Goal: Task Accomplishment & Management: Complete application form

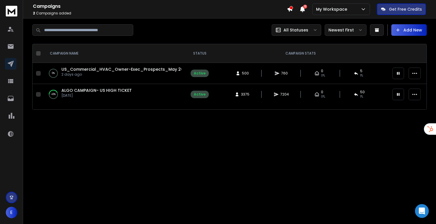
click at [413, 30] on button "Add New" at bounding box center [408, 30] width 35 height 12
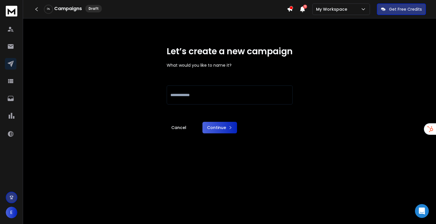
click at [223, 97] on input at bounding box center [230, 94] width 126 height 19
paste input "**********"
type input "**********"
click at [222, 131] on button "Continue" at bounding box center [219, 128] width 35 height 12
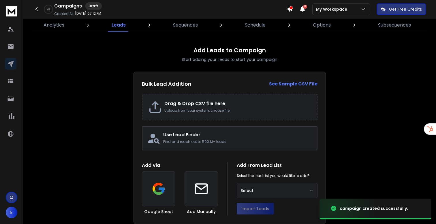
scroll to position [17, 0]
click at [270, 112] on p "Upload from your system, choose file" at bounding box center [237, 110] width 147 height 5
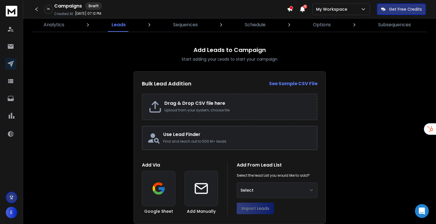
type input "**********"
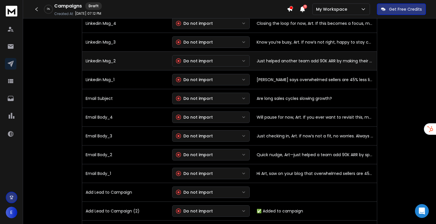
scroll to position [323, 0]
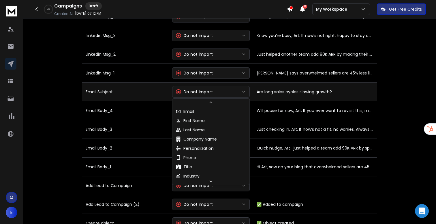
click at [197, 89] on div "Do not import" at bounding box center [194, 92] width 37 height 6
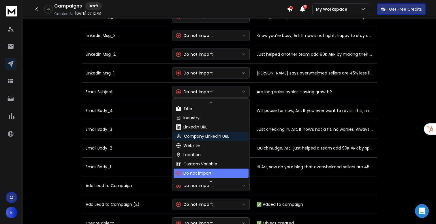
scroll to position [52, 0]
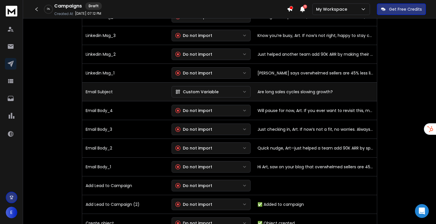
click at [207, 92] on div "Custom Variable" at bounding box center [196, 92] width 43 height 6
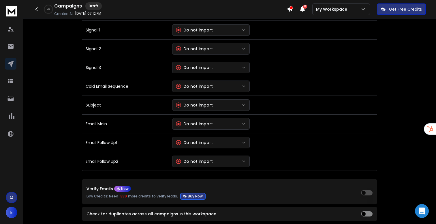
scroll to position [571, 0]
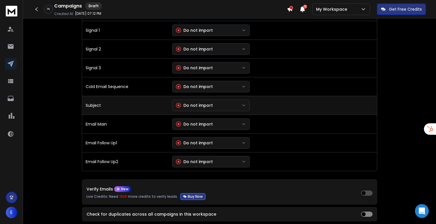
click at [210, 101] on button "Do not import" at bounding box center [211, 105] width 78 height 12
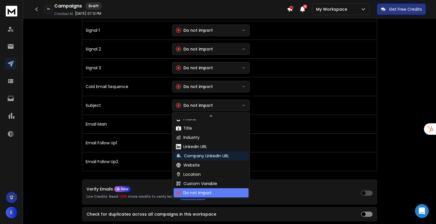
scroll to position [52, 0]
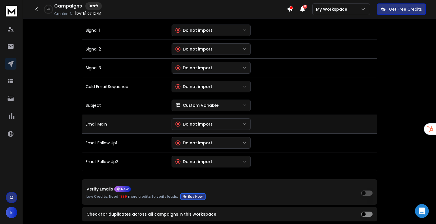
click at [204, 123] on div "Do not import" at bounding box center [193, 124] width 37 height 6
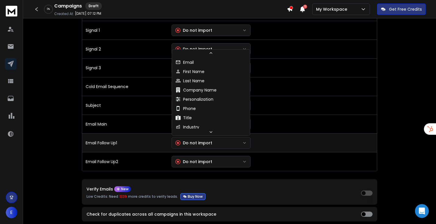
click at [216, 138] on button "Do not import" at bounding box center [211, 143] width 79 height 12
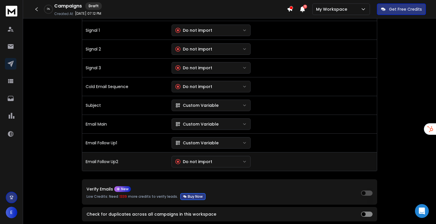
click at [214, 157] on button "Do not import" at bounding box center [211, 162] width 79 height 12
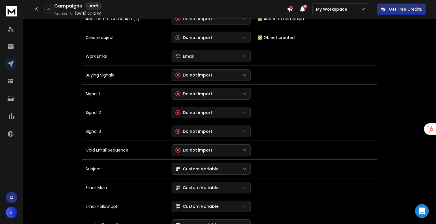
scroll to position [507, 0]
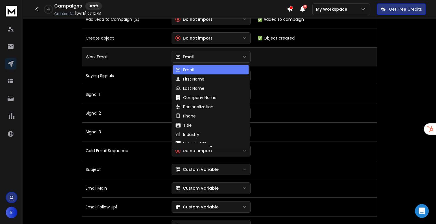
click at [194, 58] on div "Email" at bounding box center [184, 57] width 18 height 6
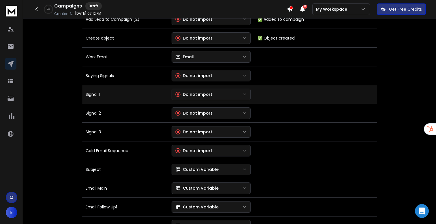
scroll to position [608, 0]
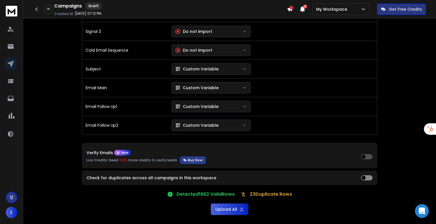
click at [367, 178] on button "Check for duplicates across all campaigns in this workspace" at bounding box center [367, 177] width 12 height 5
click at [228, 207] on button "Upload All" at bounding box center [229, 209] width 37 height 12
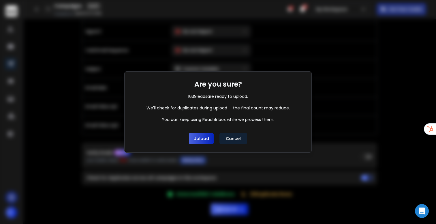
click at [205, 131] on div "Are you sure? 1639 lead s are ready to upload. We'll check for duplicates durin…" at bounding box center [218, 112] width 171 height 65
click at [204, 138] on button "Upload" at bounding box center [201, 139] width 25 height 12
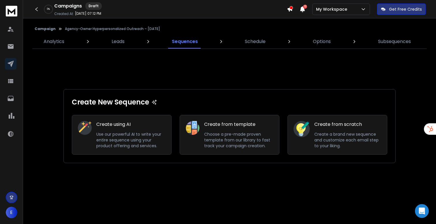
click at [323, 123] on h1 "Create from scratch" at bounding box center [347, 124] width 67 height 7
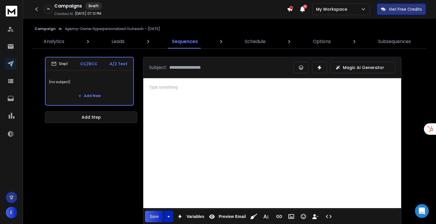
click at [216, 62] on div "Subject: Magic AI Generator" at bounding box center [272, 67] width 258 height 21
click at [217, 68] on input at bounding box center [228, 67] width 118 height 7
click at [316, 69] on button "button" at bounding box center [319, 68] width 15 height 12
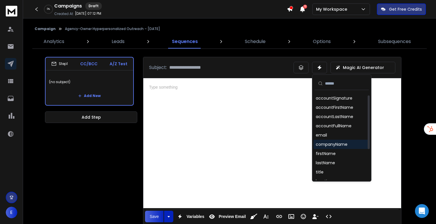
scroll to position [52, 0]
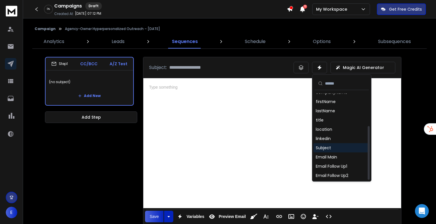
click at [342, 148] on div "Subject" at bounding box center [341, 147] width 57 height 9
type input "**********"
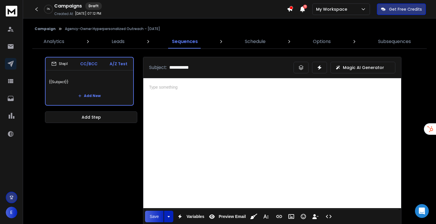
click at [300, 118] on div at bounding box center [272, 143] width 258 height 130
click at [189, 214] on span "Variables" at bounding box center [195, 216] width 20 height 5
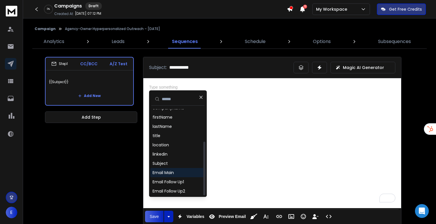
click at [182, 174] on div "Email Main" at bounding box center [177, 172] width 55 height 9
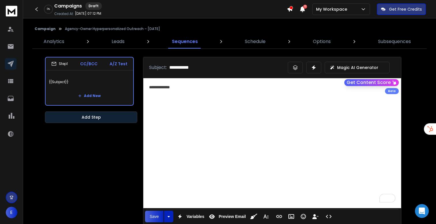
click at [88, 115] on button "Add Step" at bounding box center [91, 117] width 92 height 12
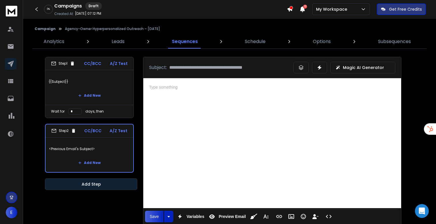
click at [89, 186] on button "Add Step" at bounding box center [91, 184] width 92 height 12
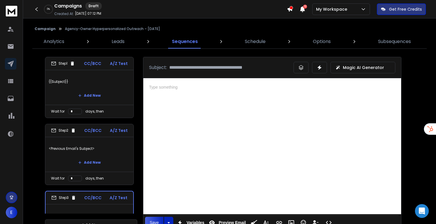
click at [91, 149] on p "<Previous Email's Subject>" at bounding box center [89, 148] width 81 height 16
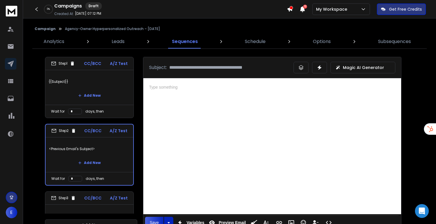
click at [210, 155] on div at bounding box center [272, 145] width 258 height 134
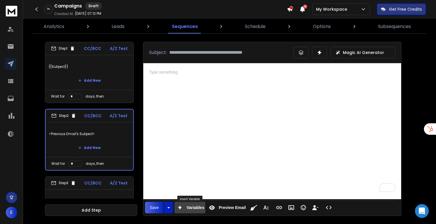
click at [196, 210] on span "Variables" at bounding box center [195, 207] width 20 height 5
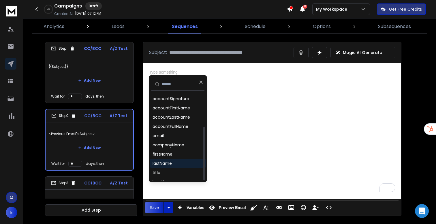
scroll to position [52, 0]
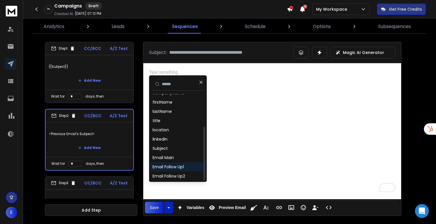
click at [184, 167] on div "Email Follow Up1" at bounding box center [167, 167] width 31 height 6
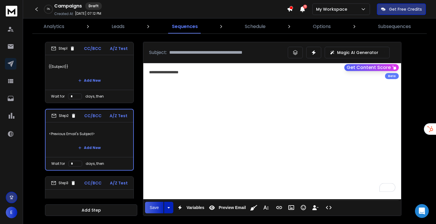
click at [92, 192] on div "<Previous Email's Subject> Add New" at bounding box center [89, 206] width 88 height 35
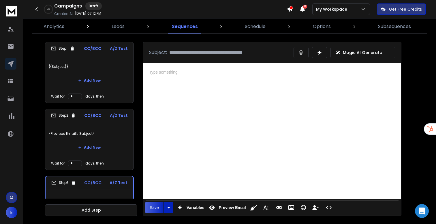
click at [247, 118] on div at bounding box center [272, 130] width 258 height 134
click at [186, 207] on span "Variables" at bounding box center [195, 207] width 20 height 5
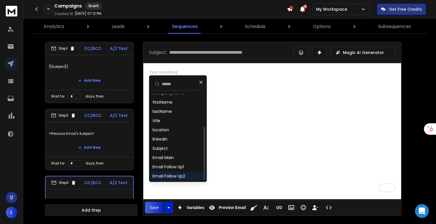
click at [174, 177] on div "Email Follow Up2" at bounding box center [168, 176] width 33 height 6
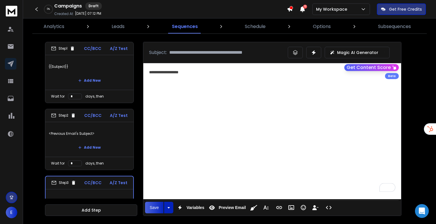
click at [84, 72] on p "{{Subject}}" at bounding box center [89, 67] width 81 height 16
type input "**********"
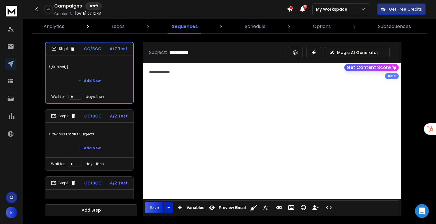
scroll to position [0, 0]
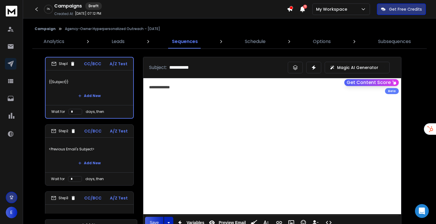
click at [242, 119] on div "**********" at bounding box center [272, 145] width 258 height 134
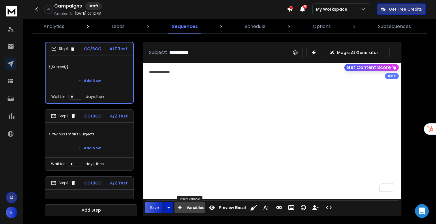
click at [190, 206] on span "Variables" at bounding box center [195, 207] width 20 height 5
click at [198, 205] on div "Variables" at bounding box center [189, 207] width 31 height 9
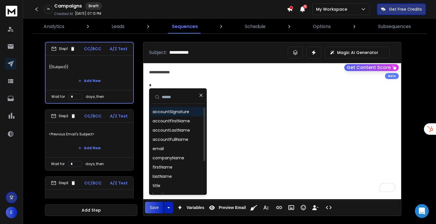
click at [191, 109] on div "accountSignature" at bounding box center [177, 111] width 55 height 9
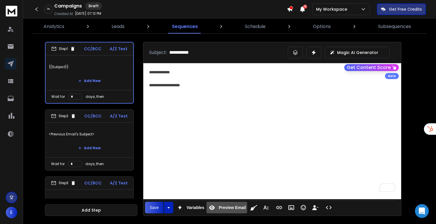
click at [227, 207] on span "Preview Email" at bounding box center [231, 207] width 29 height 5
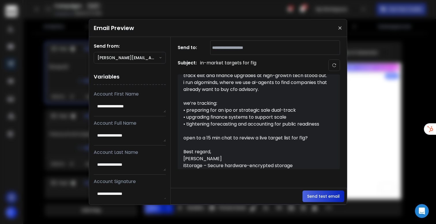
scroll to position [0, 0]
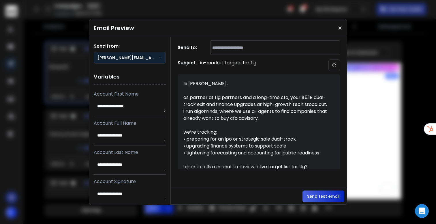
click at [161, 61] on button "[PERSON_NAME][EMAIL_ADDRESS][DOMAIN_NAME]" at bounding box center [130, 58] width 72 height 12
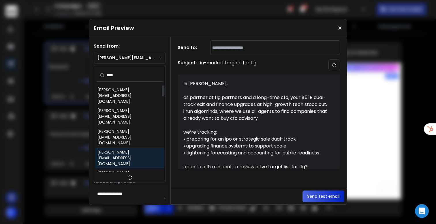
type input "****"
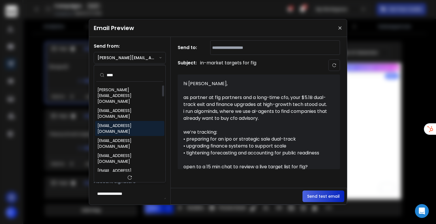
click at [130, 121] on div "[EMAIL_ADDRESS][DOMAIN_NAME]" at bounding box center [129, 128] width 69 height 15
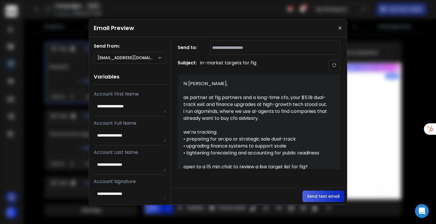
click at [250, 106] on div "hi william, as partner at flg partners and a long-time cfo, your $5.1B dual-tra…" at bounding box center [255, 125] width 144 height 90
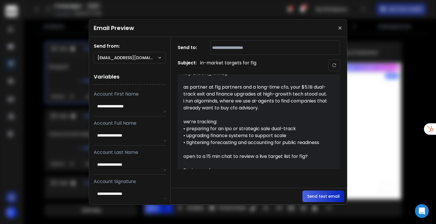
click at [278, 129] on div "hi william, as partner at flg partners and a long-time cfo, your $5.1B dual-tra…" at bounding box center [255, 115] width 144 height 90
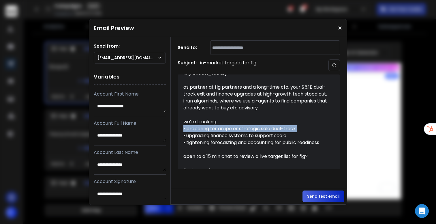
click at [278, 129] on div "hi william, as partner at flg partners and a long-time cfo, your $5.1B dual-tra…" at bounding box center [255, 115] width 144 height 90
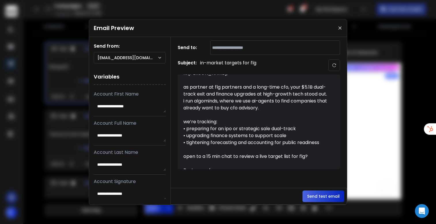
click at [278, 147] on div "hi william, as partner at flg partners and a long-time cfo, your $5.1B dual-tra…" at bounding box center [255, 115] width 144 height 90
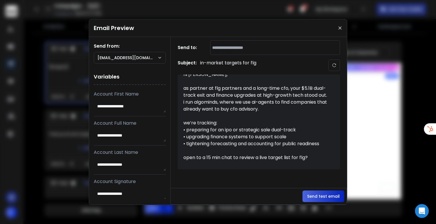
scroll to position [12, 0]
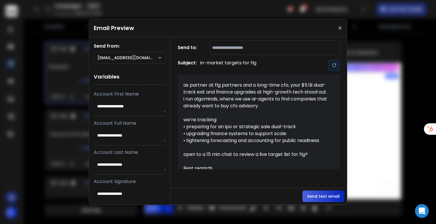
click at [332, 66] on icon at bounding box center [334, 65] width 4 height 4
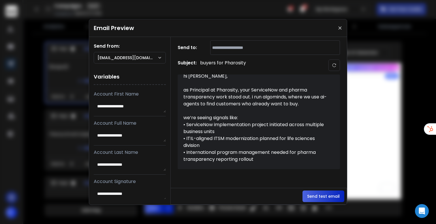
scroll to position [8, 0]
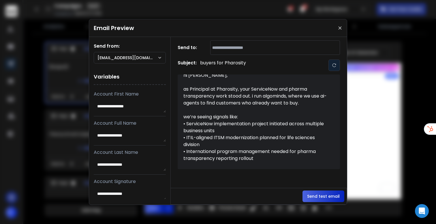
click at [337, 68] on button at bounding box center [334, 65] width 12 height 12
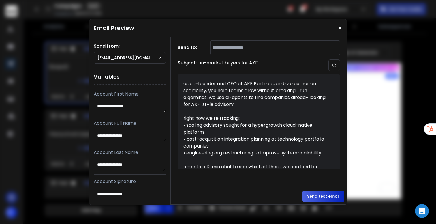
scroll to position [14, 0]
click at [359, 133] on div "**********" at bounding box center [218, 111] width 436 height 197
click at [338, 29] on icon at bounding box center [340, 28] width 5 height 5
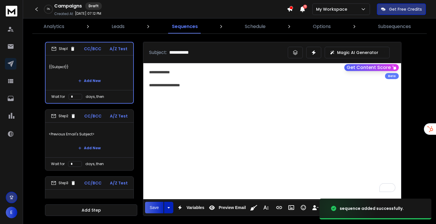
click at [87, 140] on p "<Previous Email's Subject>" at bounding box center [89, 134] width 81 height 16
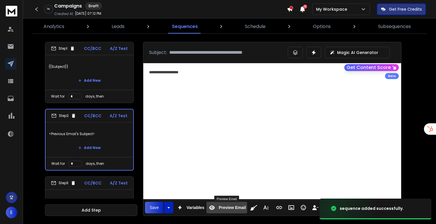
click at [221, 208] on span "Preview Email" at bounding box center [231, 207] width 29 height 5
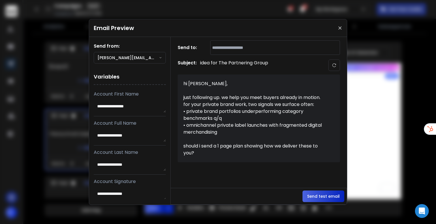
click at [364, 68] on div "**********" at bounding box center [218, 111] width 436 height 197
click at [338, 29] on icon at bounding box center [340, 28] width 5 height 5
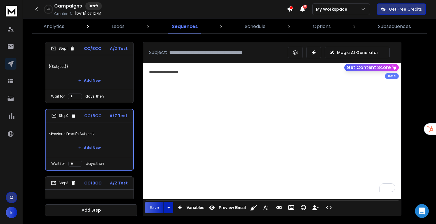
click at [88, 194] on p "<Previous Email's Subject>" at bounding box center [89, 201] width 81 height 16
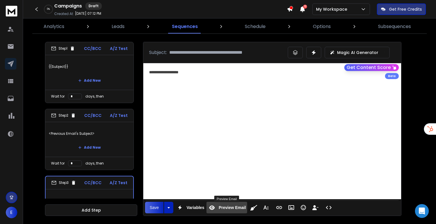
click at [229, 207] on span "Preview Email" at bounding box center [231, 207] width 29 height 5
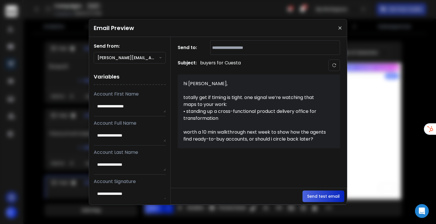
click at [264, 104] on div "hi kristi, totally get if timing is tight. one signal we’re watching that maps …" at bounding box center [255, 111] width 144 height 62
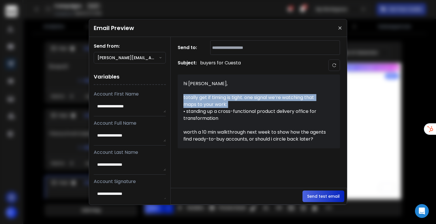
click at [264, 104] on div "hi kristi, totally get if timing is tight. one signal we’re watching that maps …" at bounding box center [255, 111] width 144 height 62
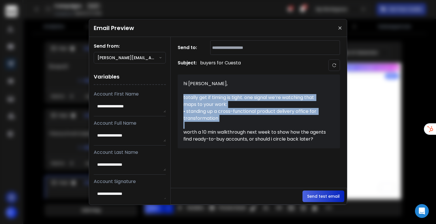
drag, startPoint x: 264, startPoint y: 104, endPoint x: 264, endPoint y: 127, distance: 22.8
click at [264, 127] on div "hi kristi, totally get if timing is tight. one signal we’re watching that maps …" at bounding box center [255, 111] width 144 height 62
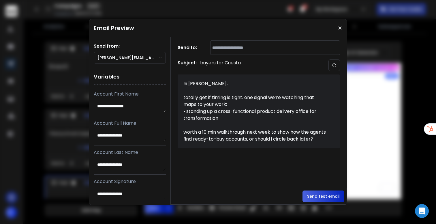
click at [371, 117] on div "**********" at bounding box center [218, 111] width 436 height 197
click at [340, 27] on icon at bounding box center [340, 28] width 5 height 5
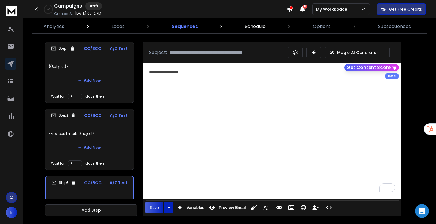
click at [263, 29] on p "Schedule" at bounding box center [255, 26] width 21 height 7
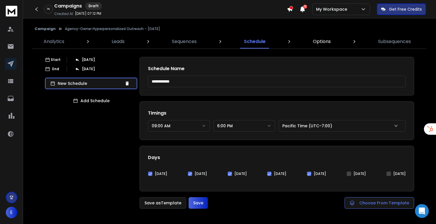
click at [314, 43] on p "Options" at bounding box center [322, 41] width 18 height 7
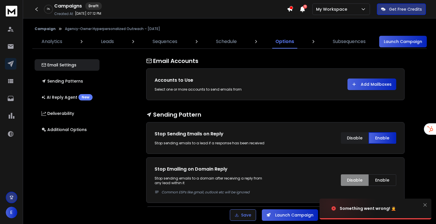
click at [391, 212] on div "Something went wrong! 🤦" at bounding box center [363, 208] width 79 height 20
click at [365, 212] on div "Something went wrong! 🤦" at bounding box center [363, 208] width 79 height 20
click at [427, 203] on icon "Notifications (F8)" at bounding box center [425, 205] width 6 height 6
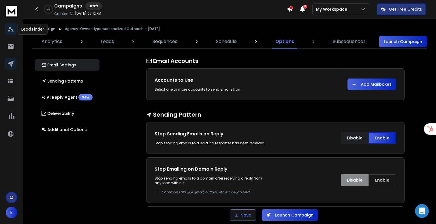
click at [12, 33] on link at bounding box center [11, 29] width 12 height 12
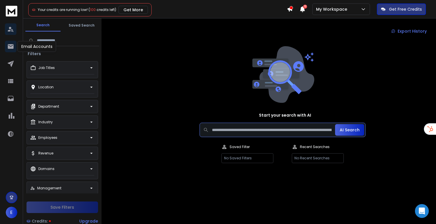
click at [12, 47] on icon at bounding box center [11, 46] width 6 height 5
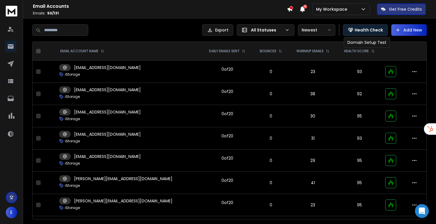
click at [367, 29] on p "Health Check" at bounding box center [369, 30] width 28 height 6
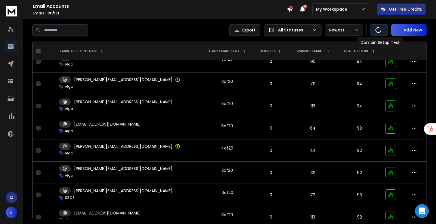
scroll to position [2754, 0]
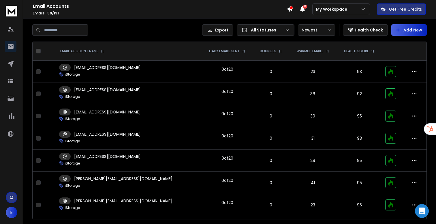
click at [9, 71] on div at bounding box center [11, 65] width 13 height 14
click at [10, 71] on div at bounding box center [11, 65] width 13 height 14
click at [11, 69] on link at bounding box center [11, 64] width 12 height 12
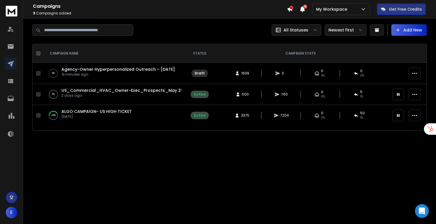
click at [142, 70] on span "Agency-Owner Hyperpersonalized Outreach – [DATE]" at bounding box center [118, 69] width 114 height 6
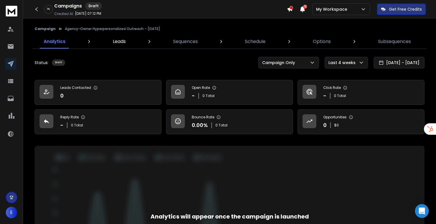
click at [111, 37] on link "Leads" at bounding box center [119, 42] width 20 height 14
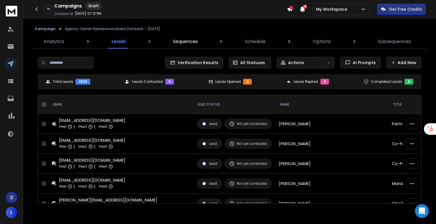
click at [183, 42] on p "Sequences" at bounding box center [185, 41] width 25 height 7
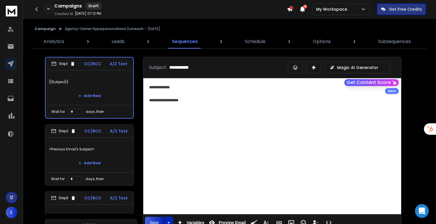
scroll to position [15, 0]
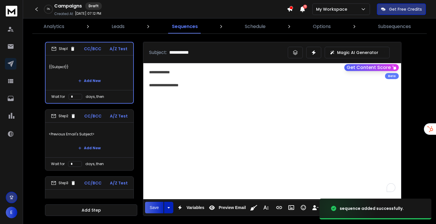
click at [270, 30] on div "Analytics Leads Sequences Schedule Options Subsequences" at bounding box center [227, 27] width 390 height 14
click at [261, 31] on link "Schedule" at bounding box center [255, 27] width 28 height 14
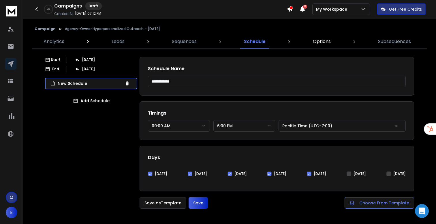
click at [321, 44] on p "Options" at bounding box center [322, 41] width 18 height 7
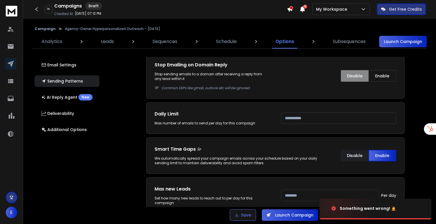
scroll to position [108, 0]
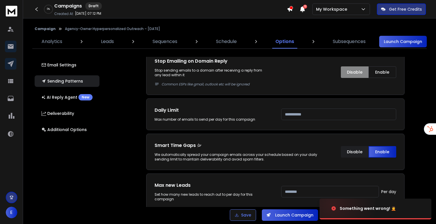
click at [13, 49] on icon at bounding box center [10, 46] width 7 height 7
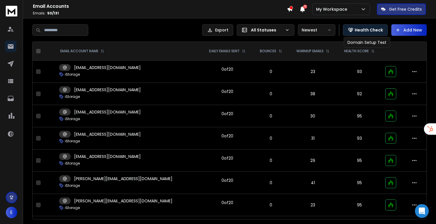
click at [375, 27] on p "Health Check" at bounding box center [369, 30] width 28 height 6
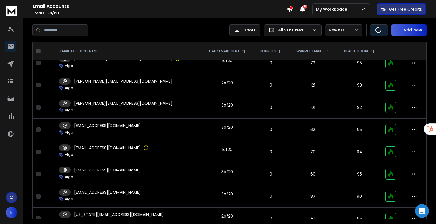
scroll to position [965, 0]
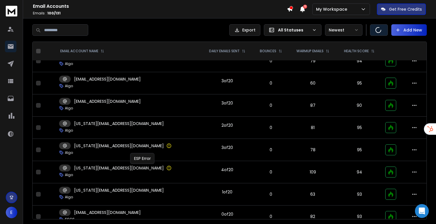
click at [166, 168] on icon at bounding box center [169, 168] width 6 height 6
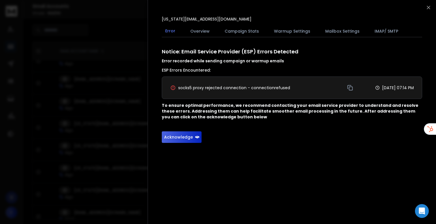
click at [53, 83] on div at bounding box center [218, 112] width 436 height 224
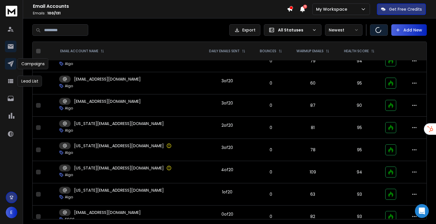
click at [14, 68] on link at bounding box center [11, 64] width 12 height 12
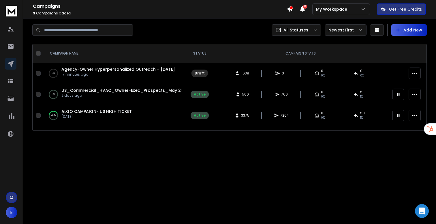
click at [402, 95] on button at bounding box center [398, 94] width 12 height 12
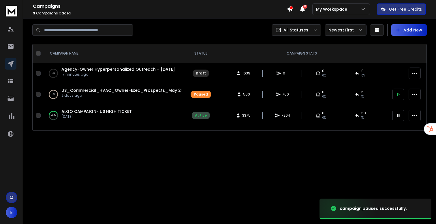
click at [400, 116] on icon at bounding box center [398, 115] width 5 height 5
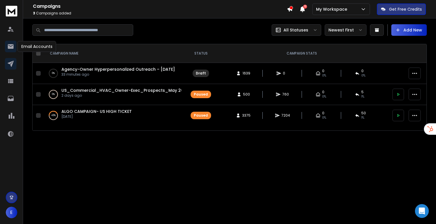
click at [9, 47] on icon at bounding box center [11, 46] width 6 height 5
